Goal: Information Seeking & Learning: Check status

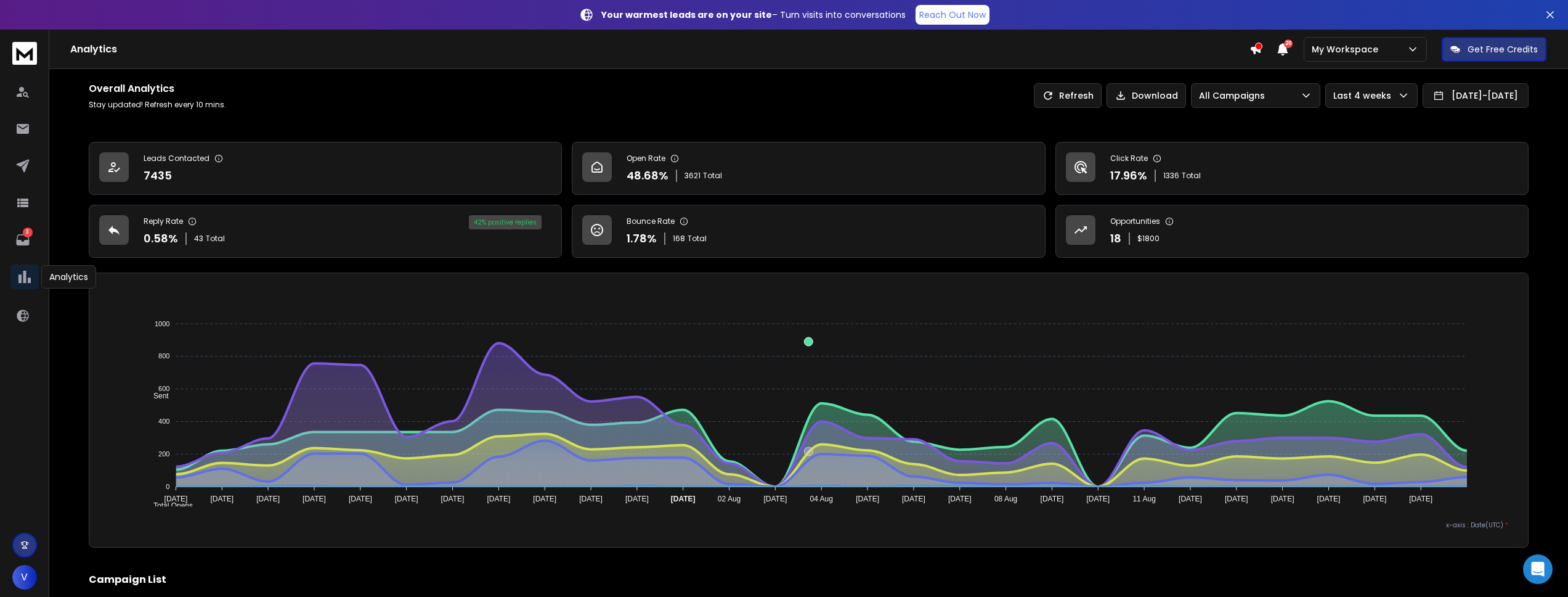
click at [30, 276] on icon at bounding box center [25, 276] width 18 height 18
click at [29, 165] on icon at bounding box center [23, 166] width 15 height 15
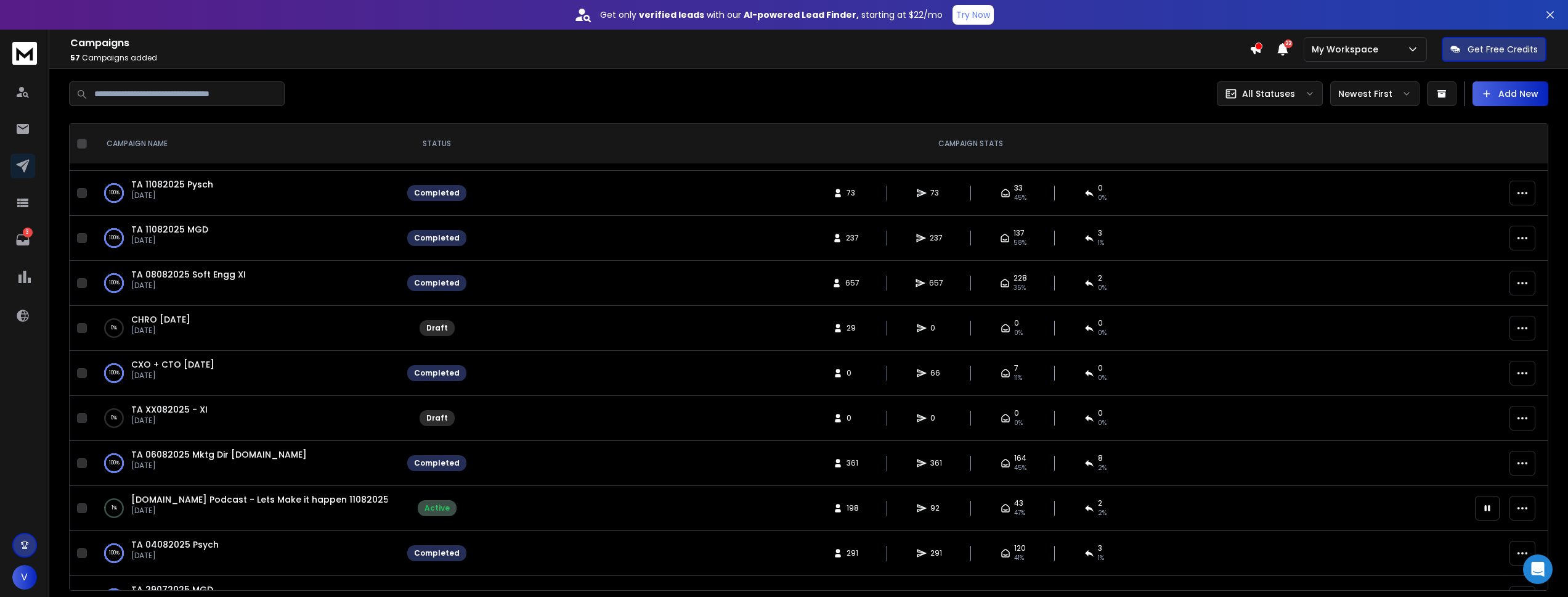
scroll to position [156, 0]
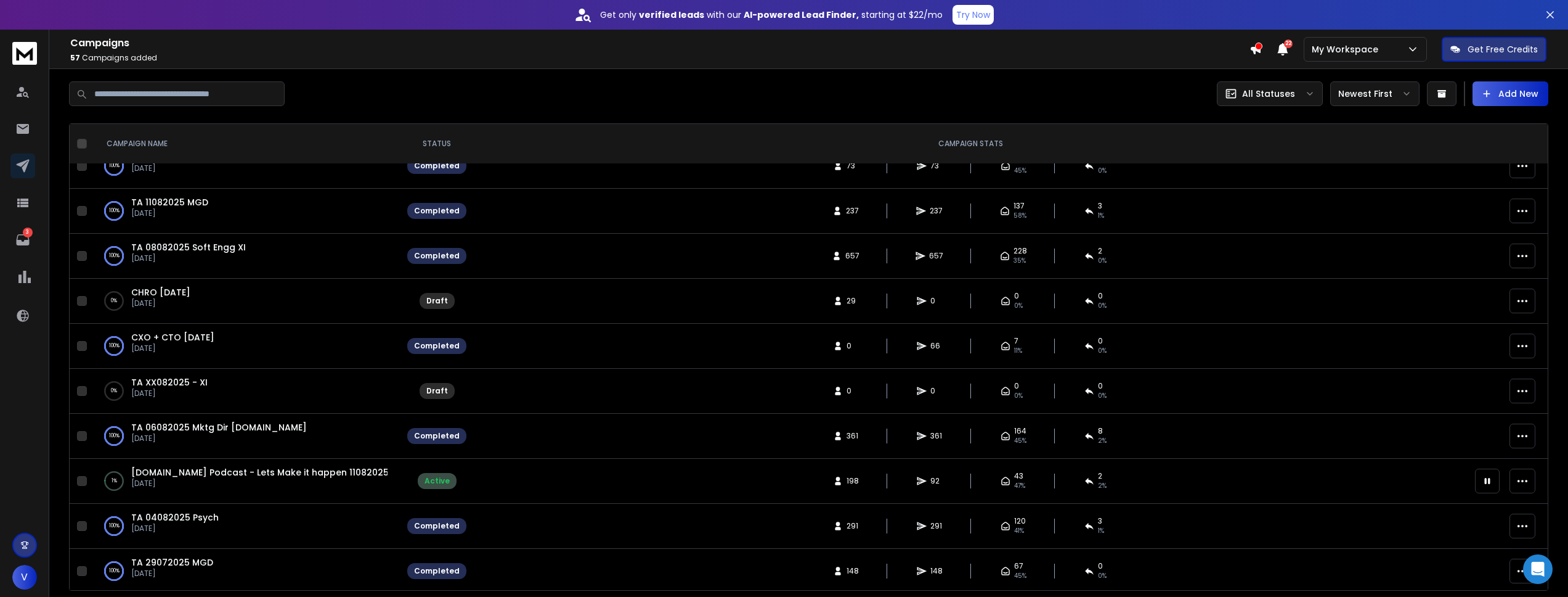
click at [266, 479] on p "[DATE]" at bounding box center [260, 484] width 256 height 10
